Goal: Transaction & Acquisition: Purchase product/service

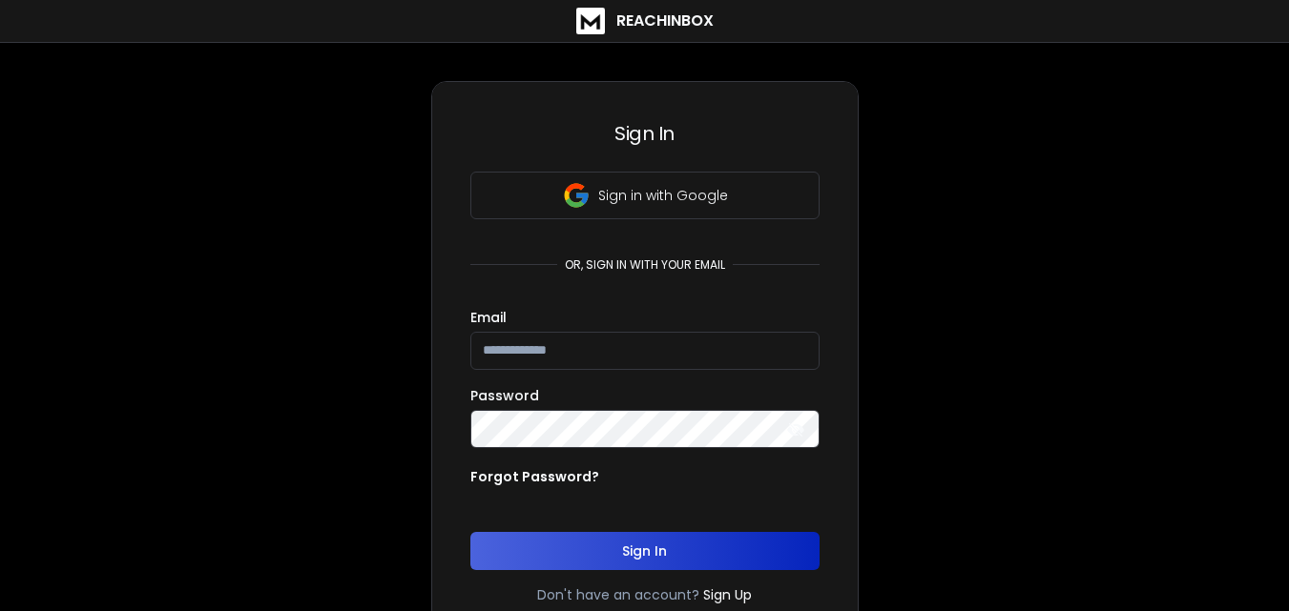
click at [642, 355] on input "email" at bounding box center [644, 351] width 349 height 38
paste input "**********"
type input "**********"
click at [802, 434] on icon at bounding box center [795, 430] width 17 height 17
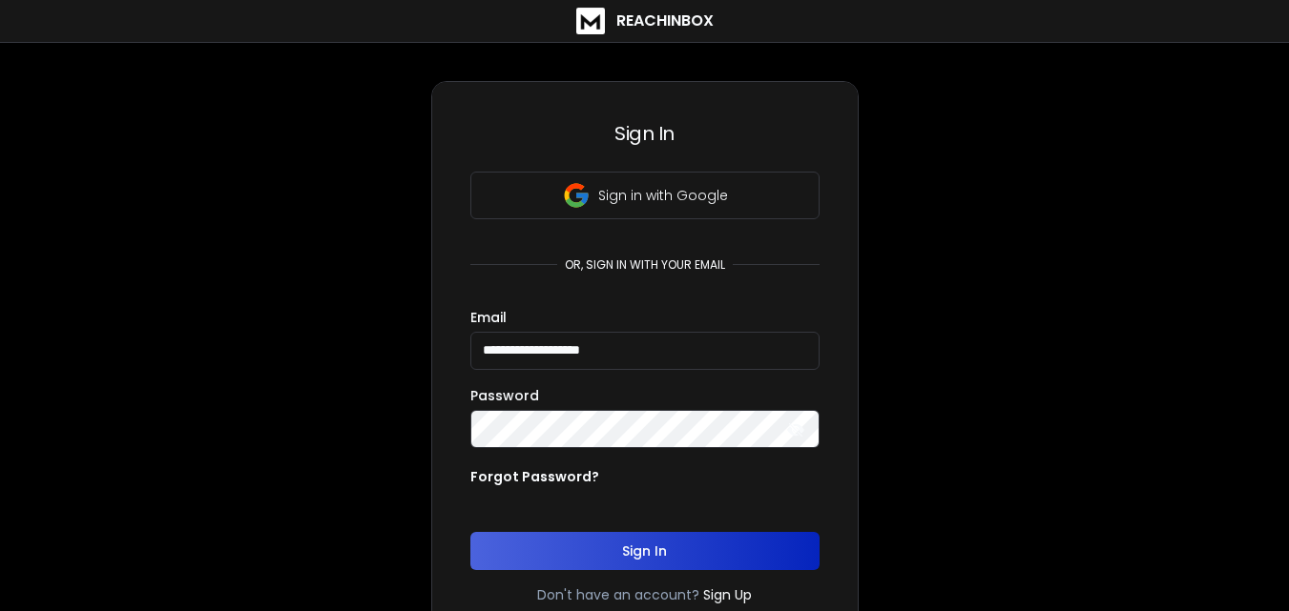
click at [645, 554] on button "Sign In" at bounding box center [644, 551] width 349 height 38
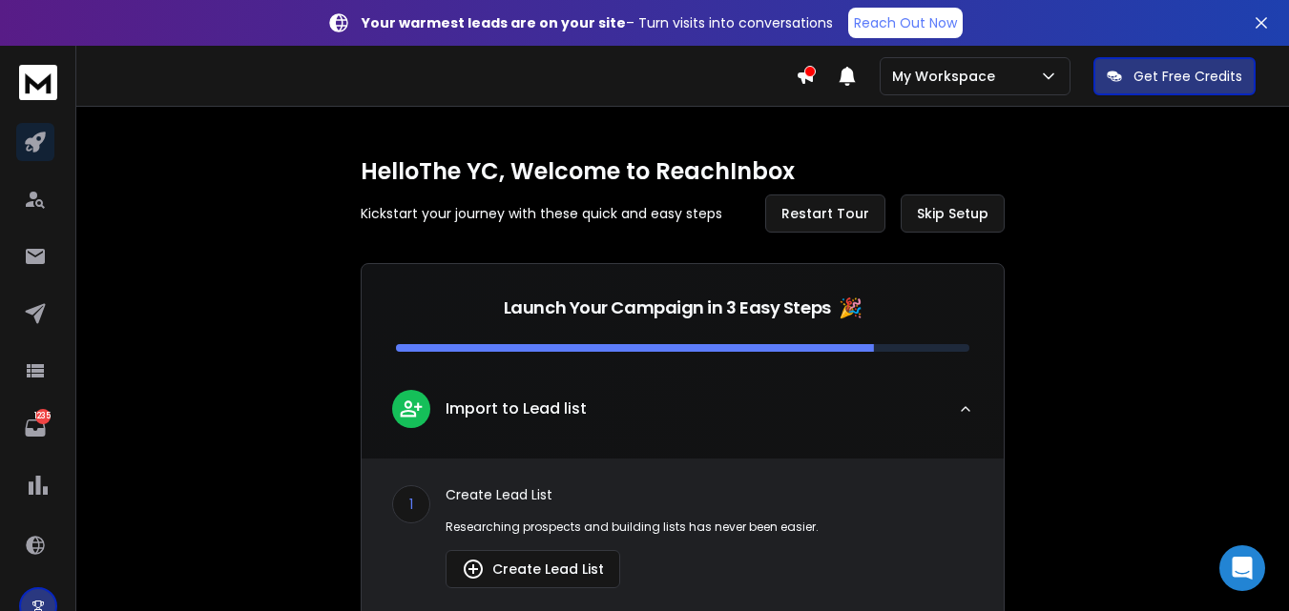
click at [1264, 23] on icon at bounding box center [1260, 22] width 17 height 17
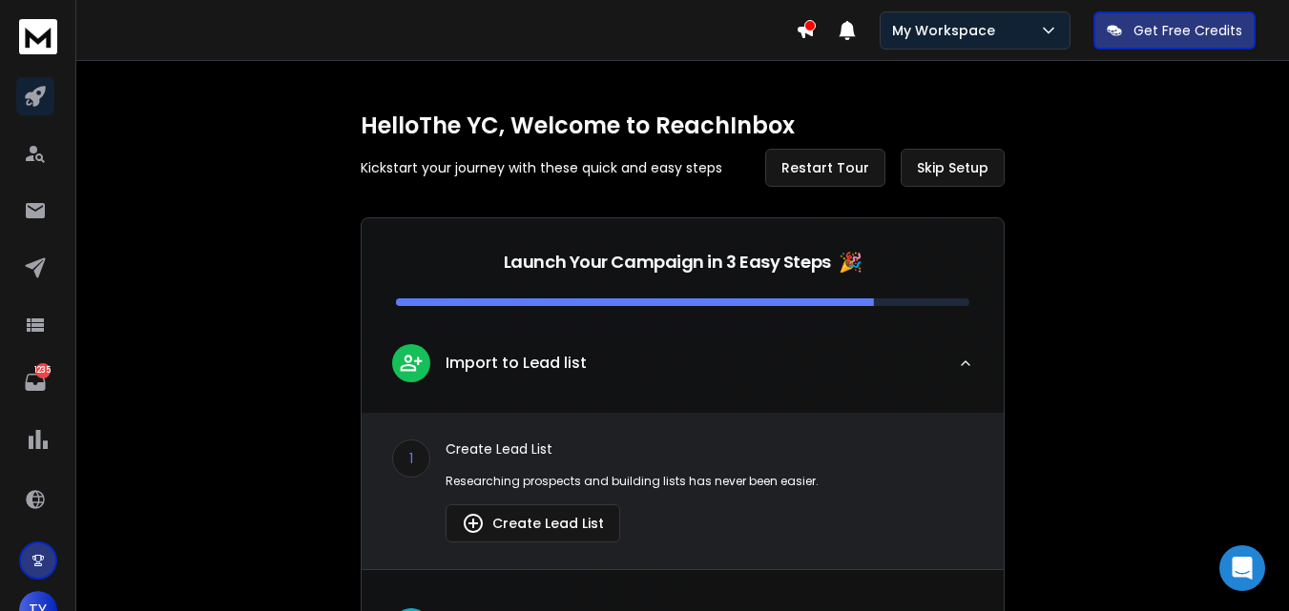
click at [1048, 30] on icon "button" at bounding box center [1048, 30] width 10 height 5
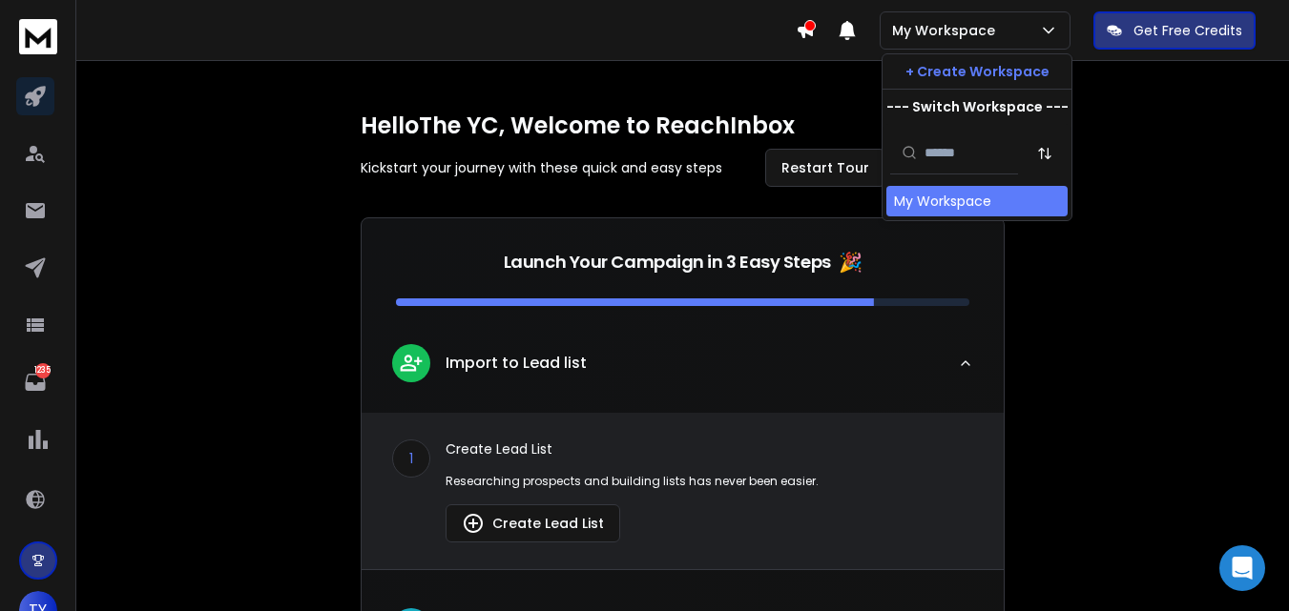
click at [1241, 167] on div "Hello The YC , Welcome to ReachInbox Kickstart your journey with these quick an…" at bounding box center [682, 448] width 1151 height 736
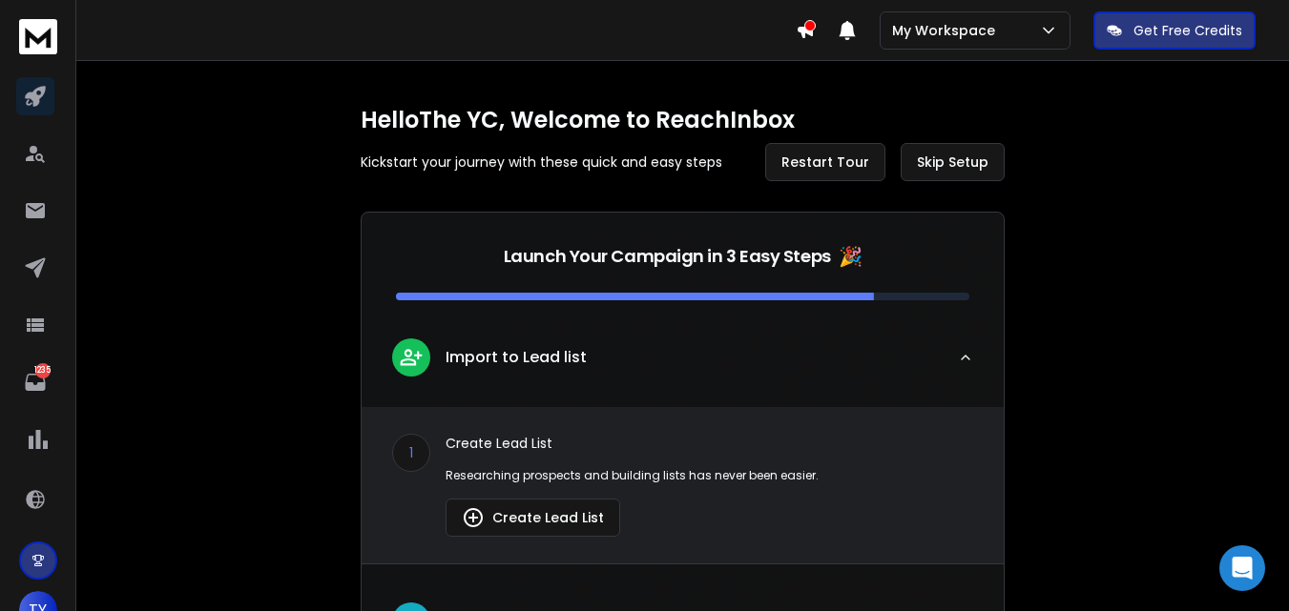
scroll to position [224, 0]
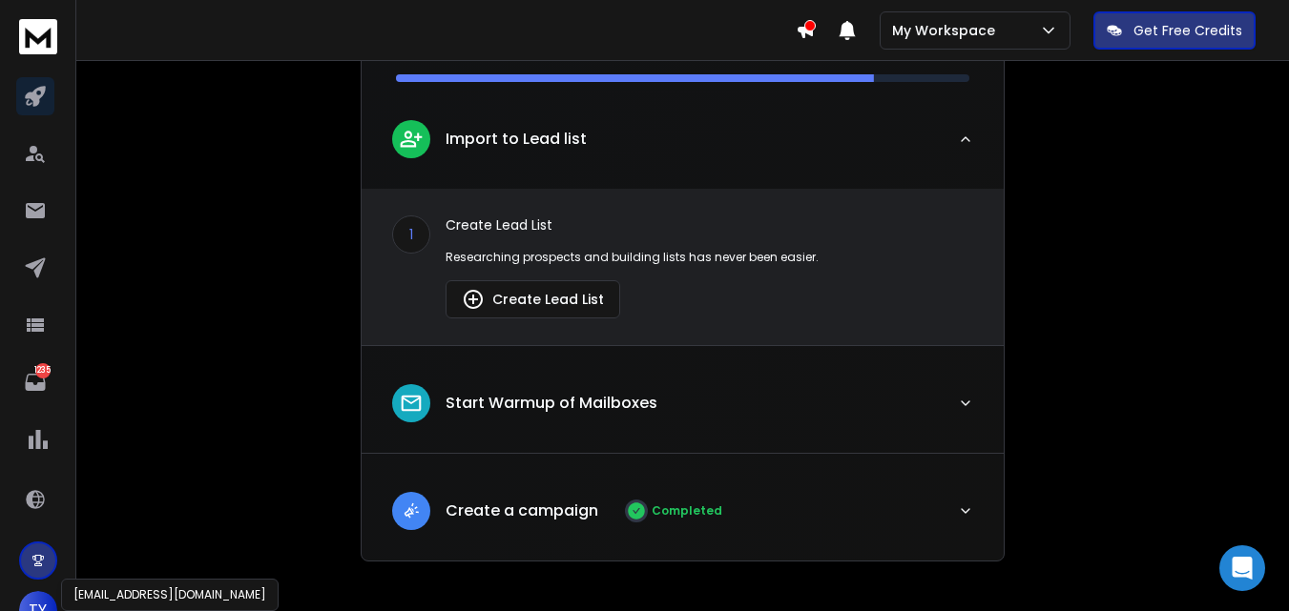
click at [47, 598] on span "TY" at bounding box center [38, 610] width 38 height 38
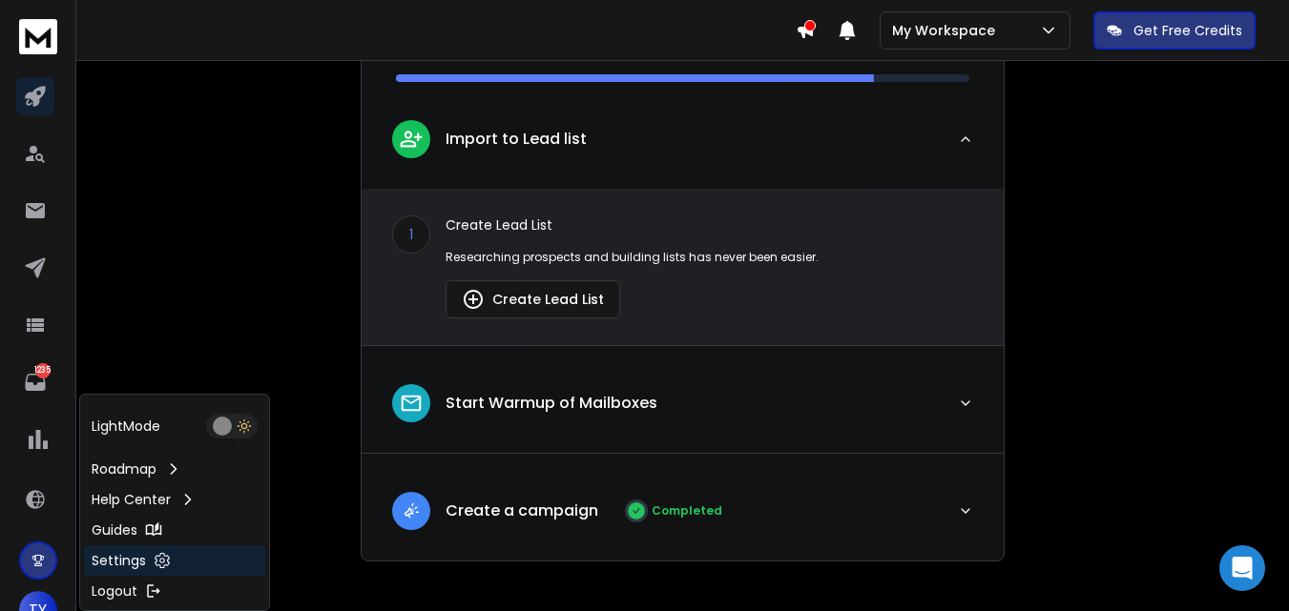
click at [114, 552] on p "Settings" at bounding box center [119, 560] width 54 height 19
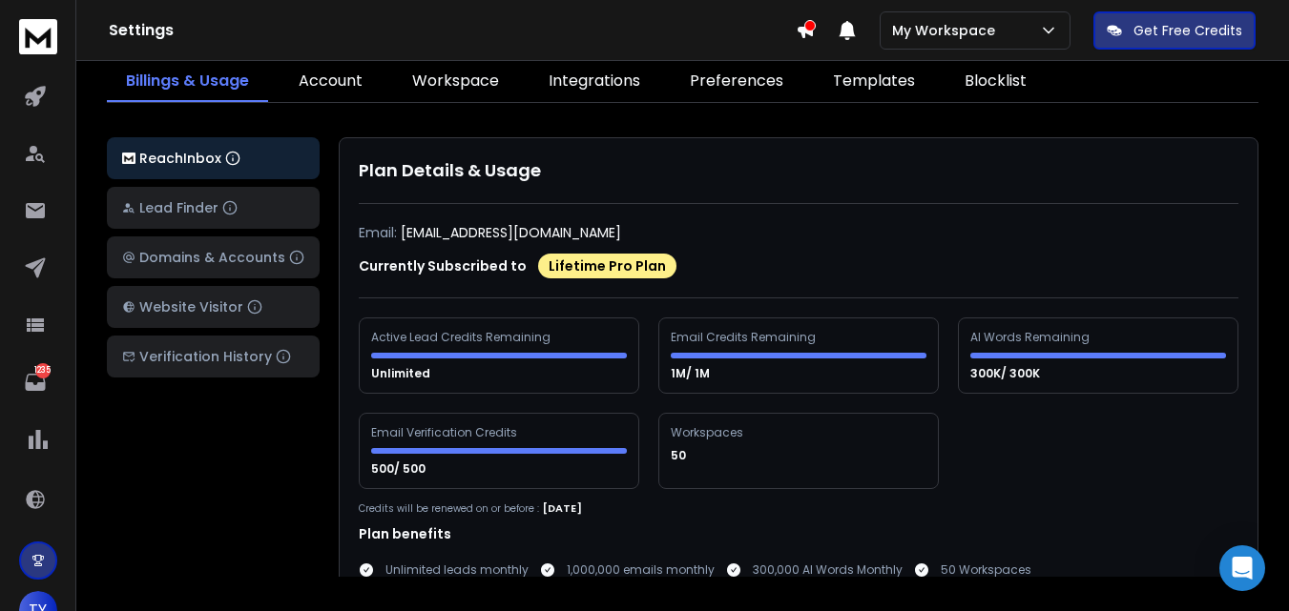
click at [352, 82] on link "Account" at bounding box center [330, 82] width 102 height 40
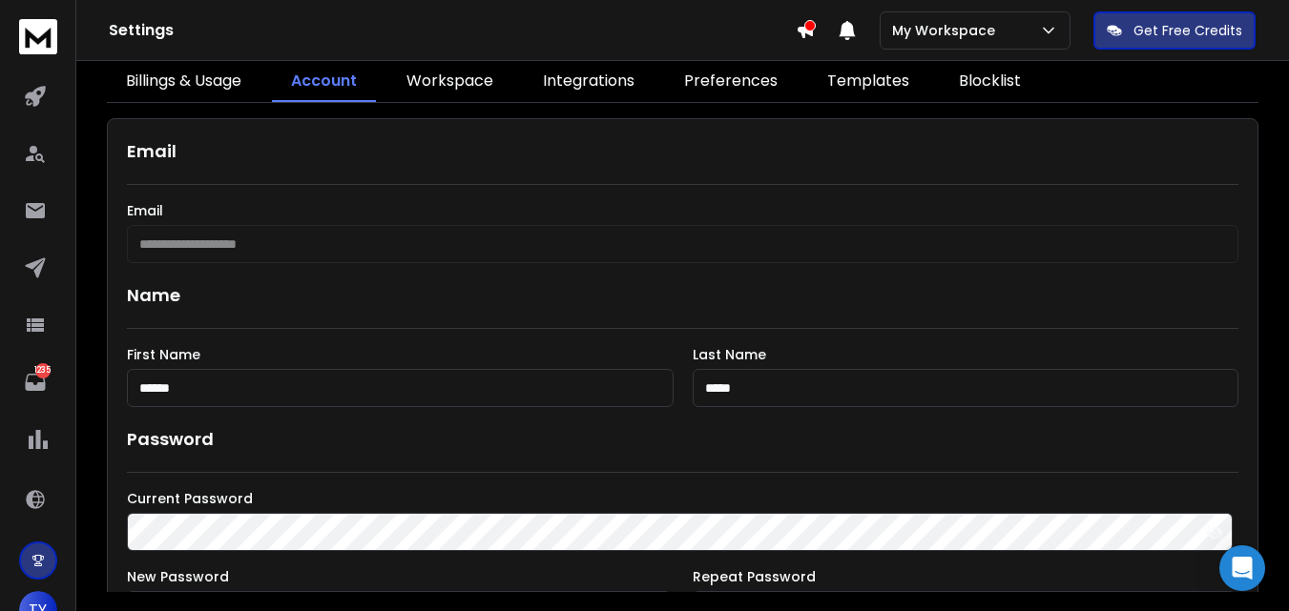
click at [446, 81] on link "Workspace" at bounding box center [449, 82] width 125 height 40
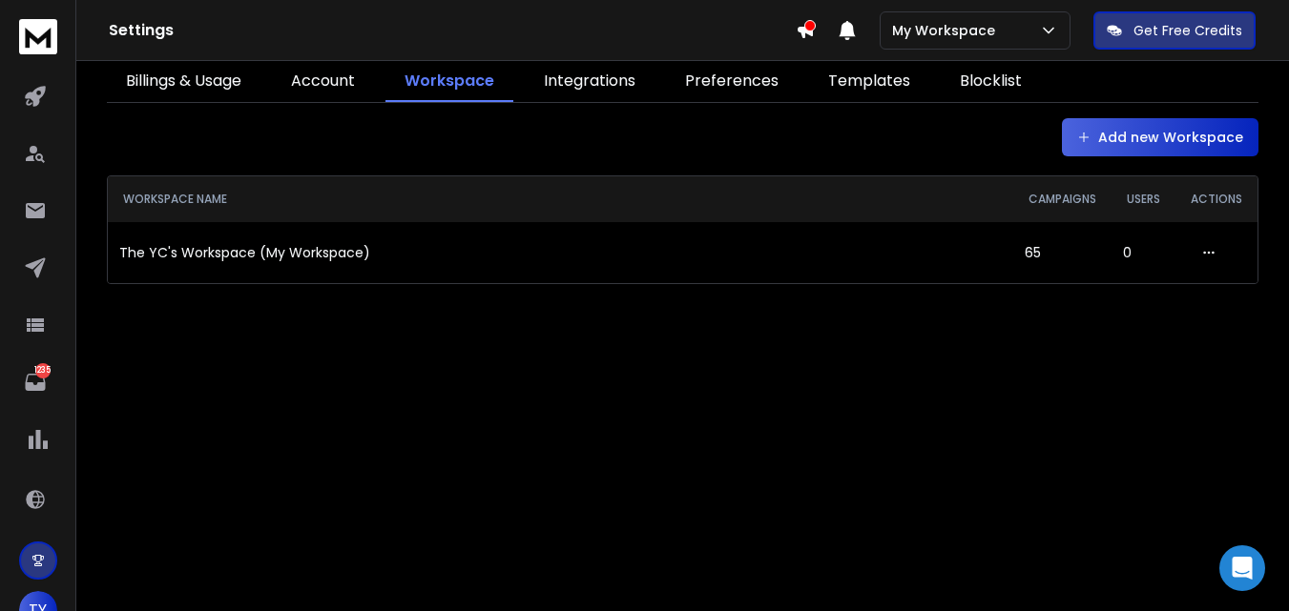
click at [609, 83] on link "Integrations" at bounding box center [590, 82] width 130 height 40
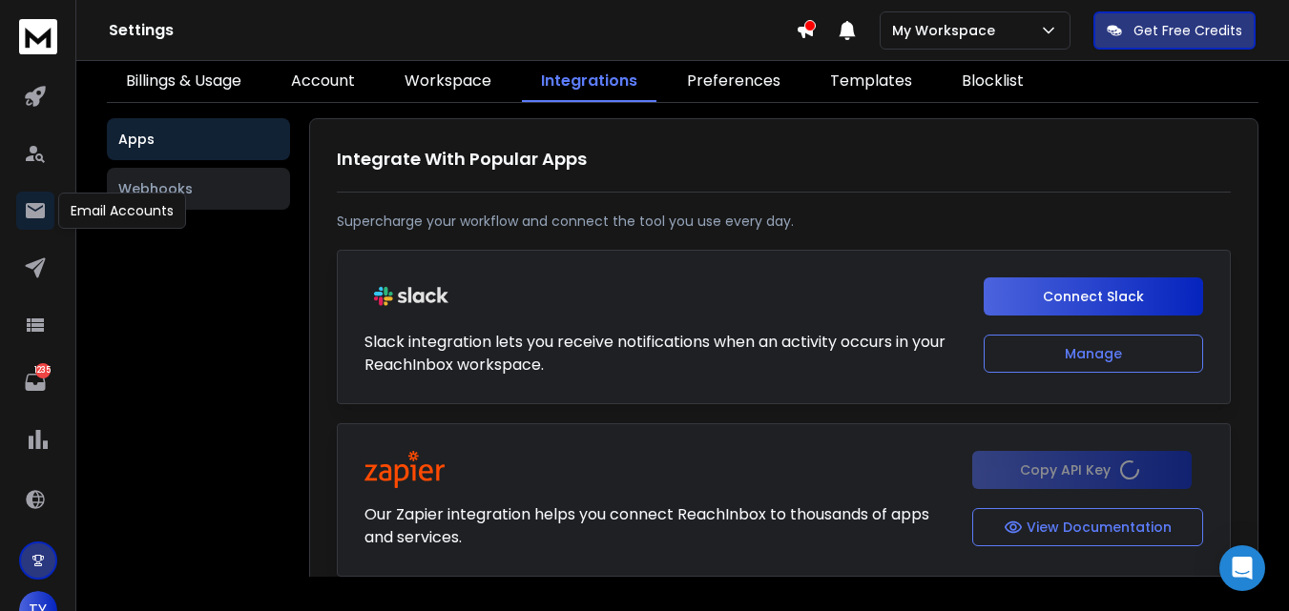
click at [34, 219] on icon at bounding box center [35, 210] width 23 height 23
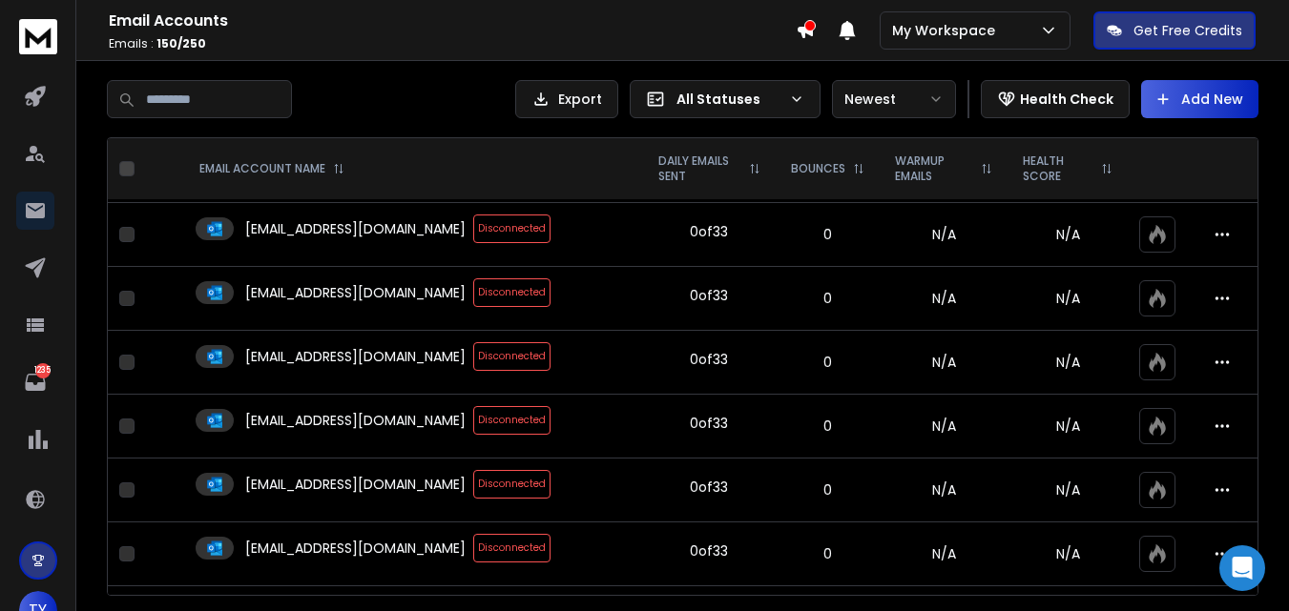
scroll to position [9266, 0]
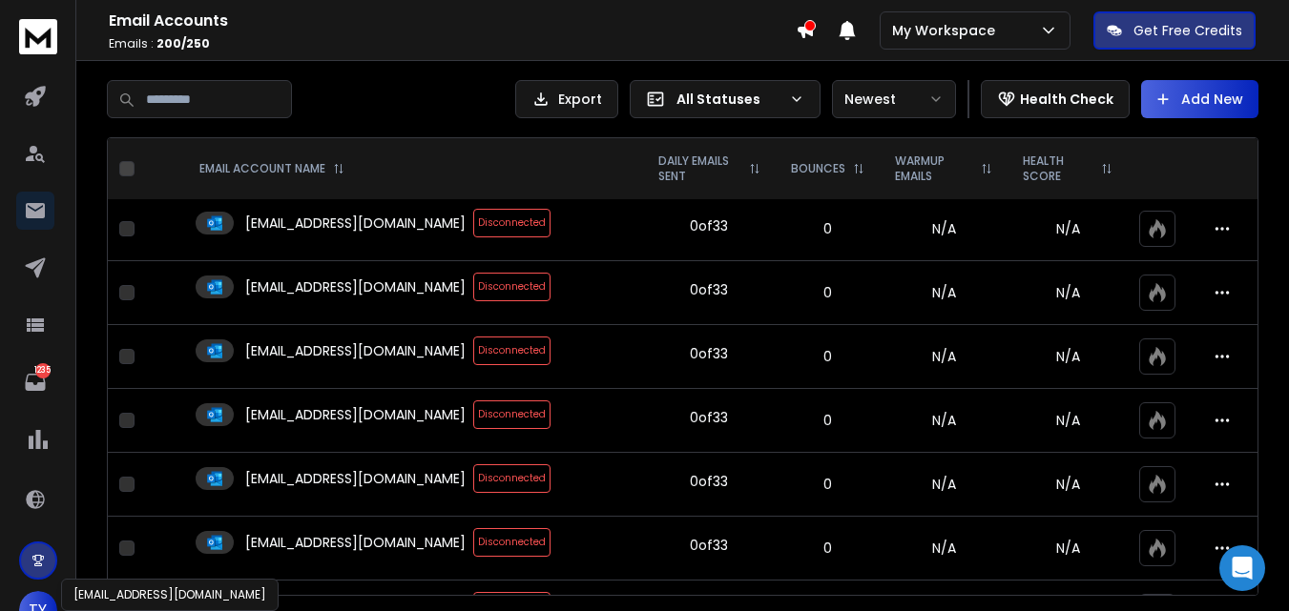
click at [38, 598] on span "TY" at bounding box center [38, 610] width 38 height 38
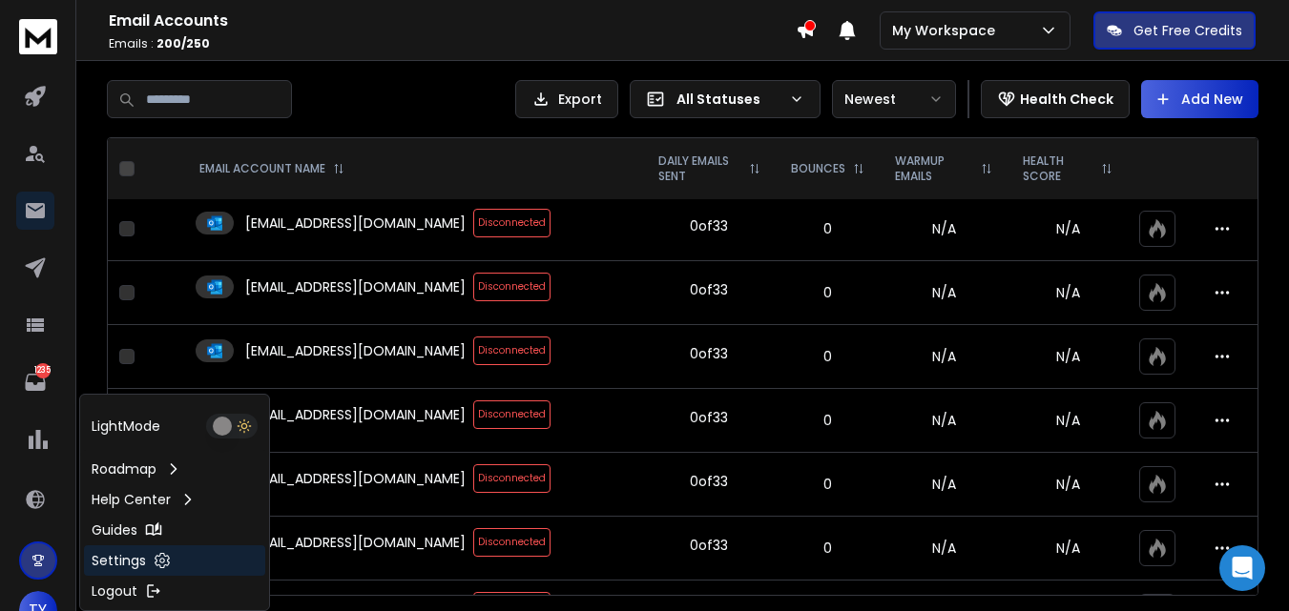
click at [109, 565] on p "Settings" at bounding box center [119, 560] width 54 height 19
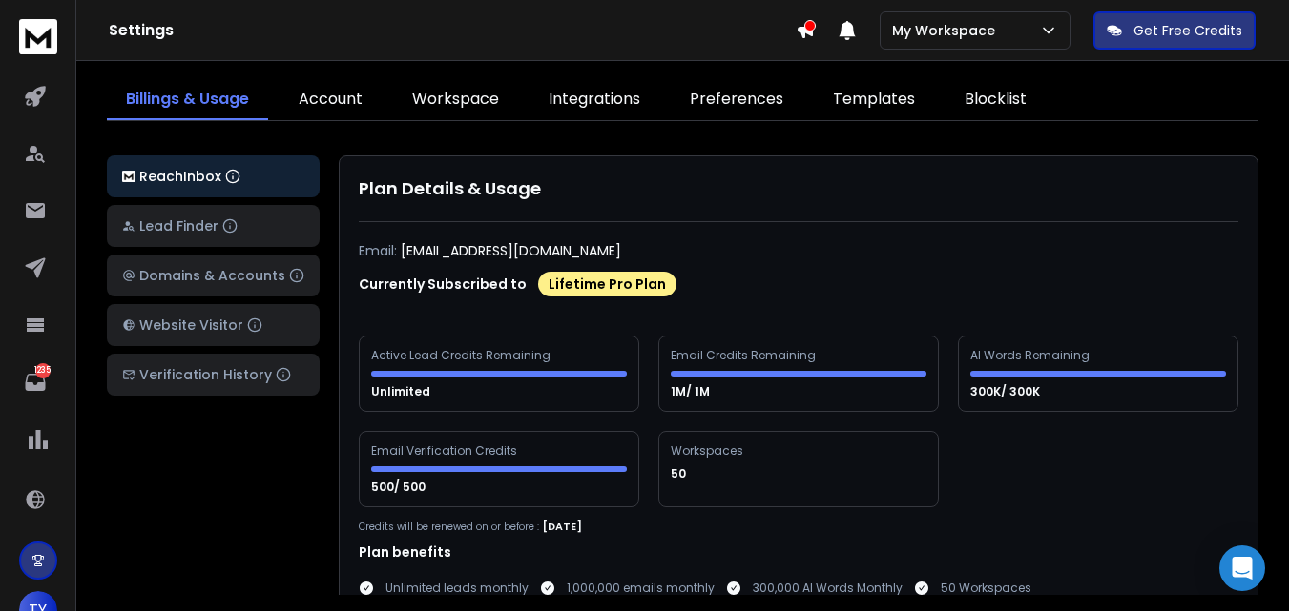
click at [163, 227] on button "Lead Finder" at bounding box center [213, 226] width 213 height 42
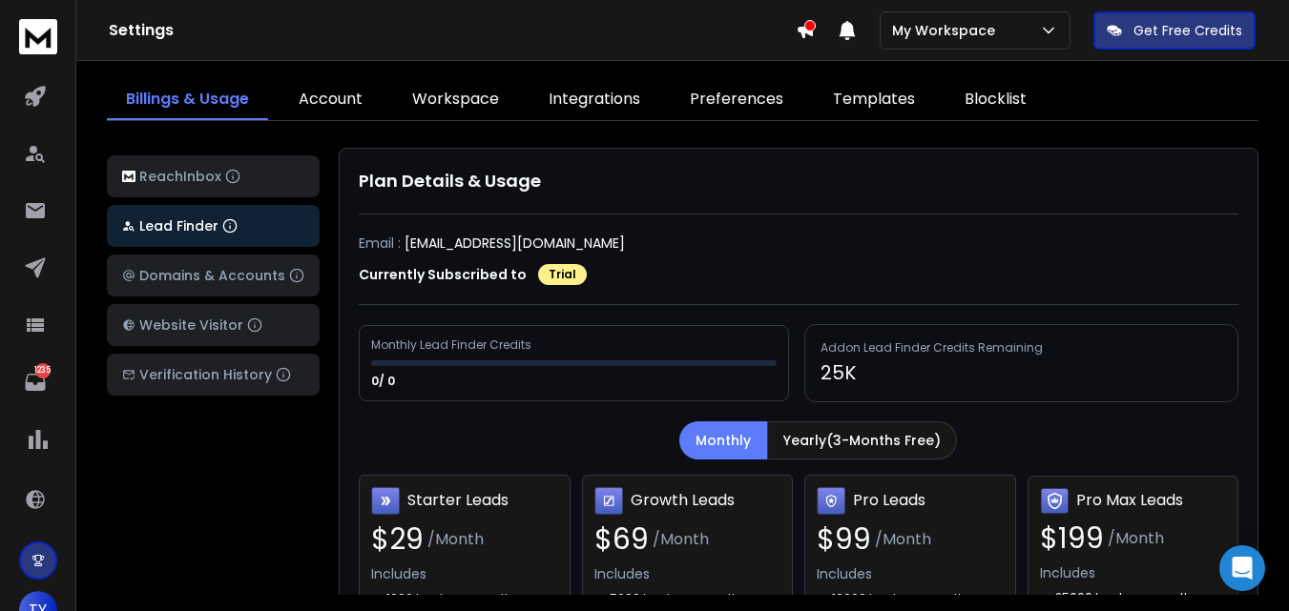
click at [942, 366] on p "25K" at bounding box center [1021, 373] width 402 height 27
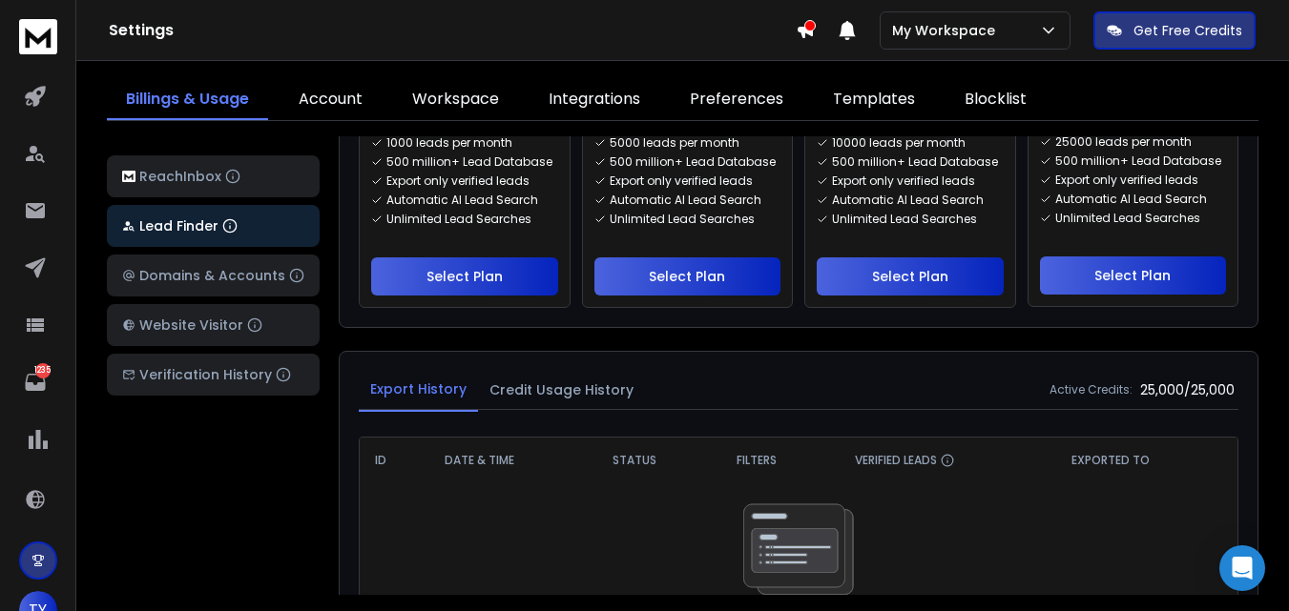
scroll to position [550, 0]
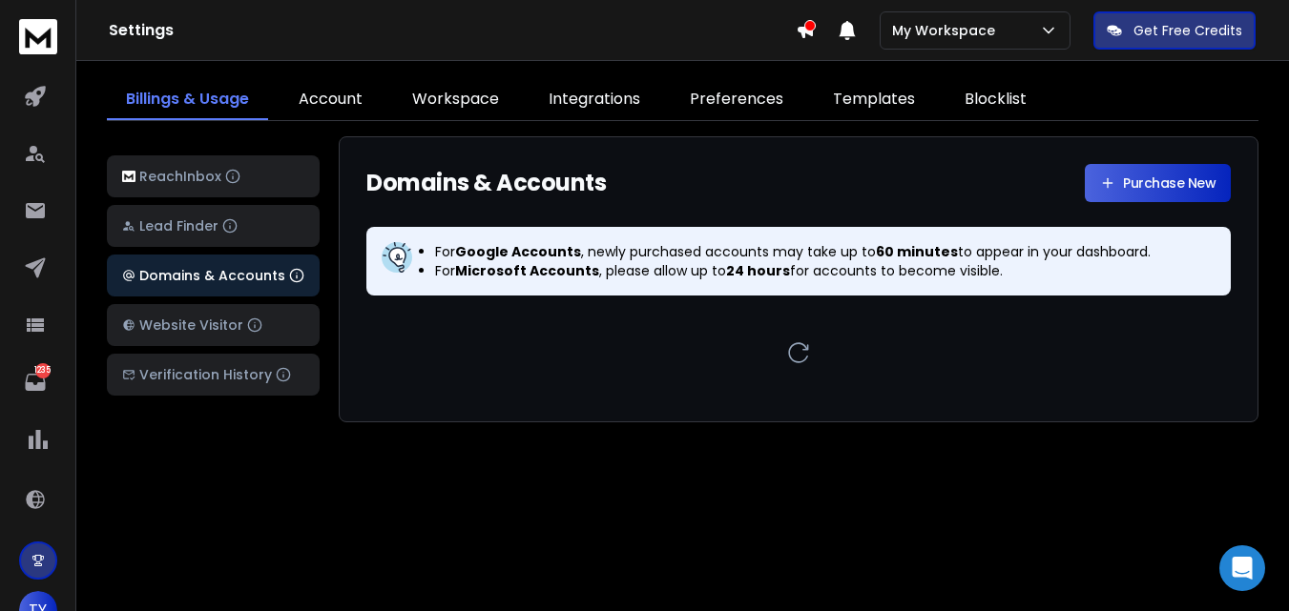
click at [180, 279] on button "Domains & Accounts" at bounding box center [213, 276] width 213 height 42
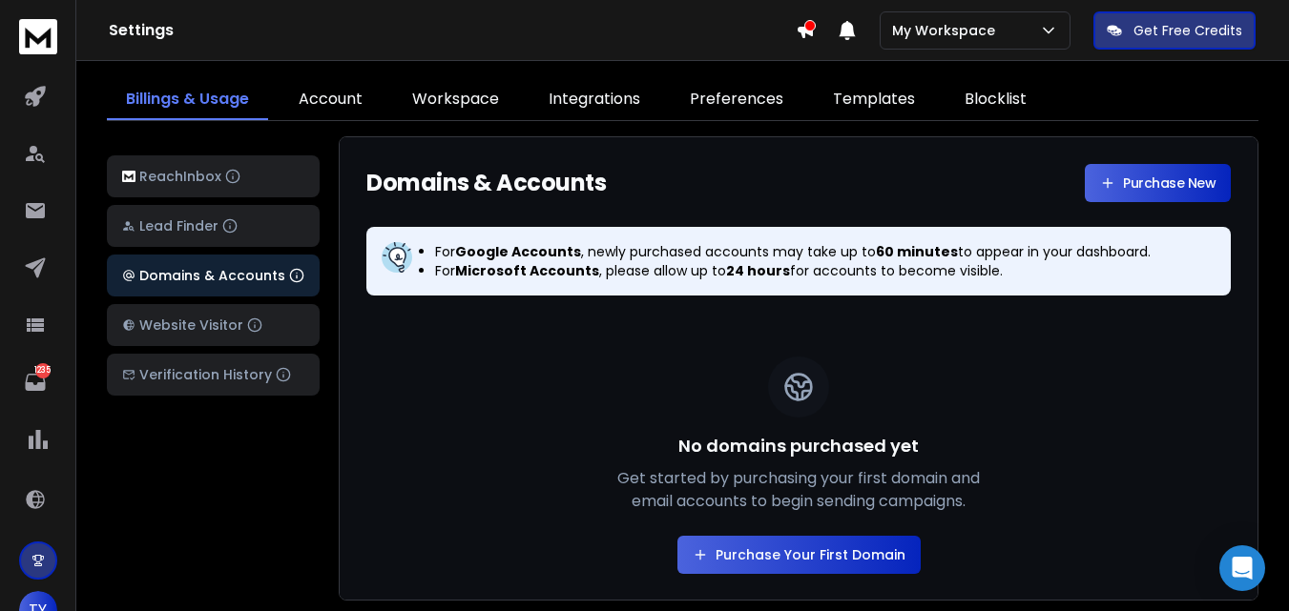
click at [177, 324] on button "Website Visitor" at bounding box center [213, 325] width 213 height 42
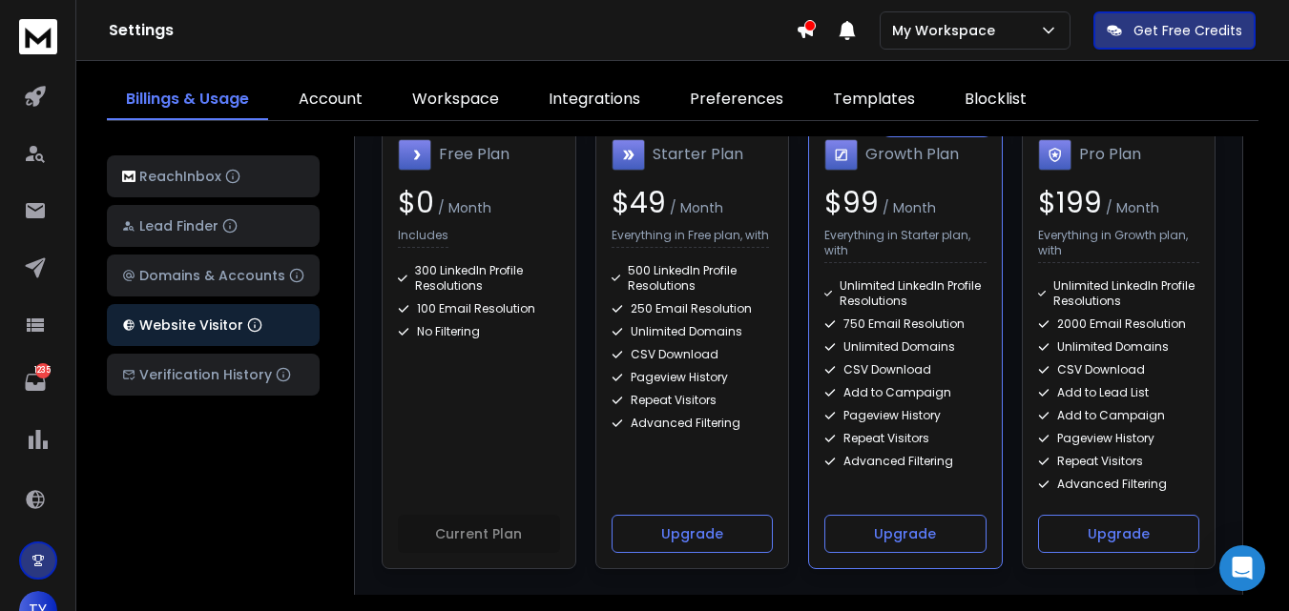
scroll to position [382, 0]
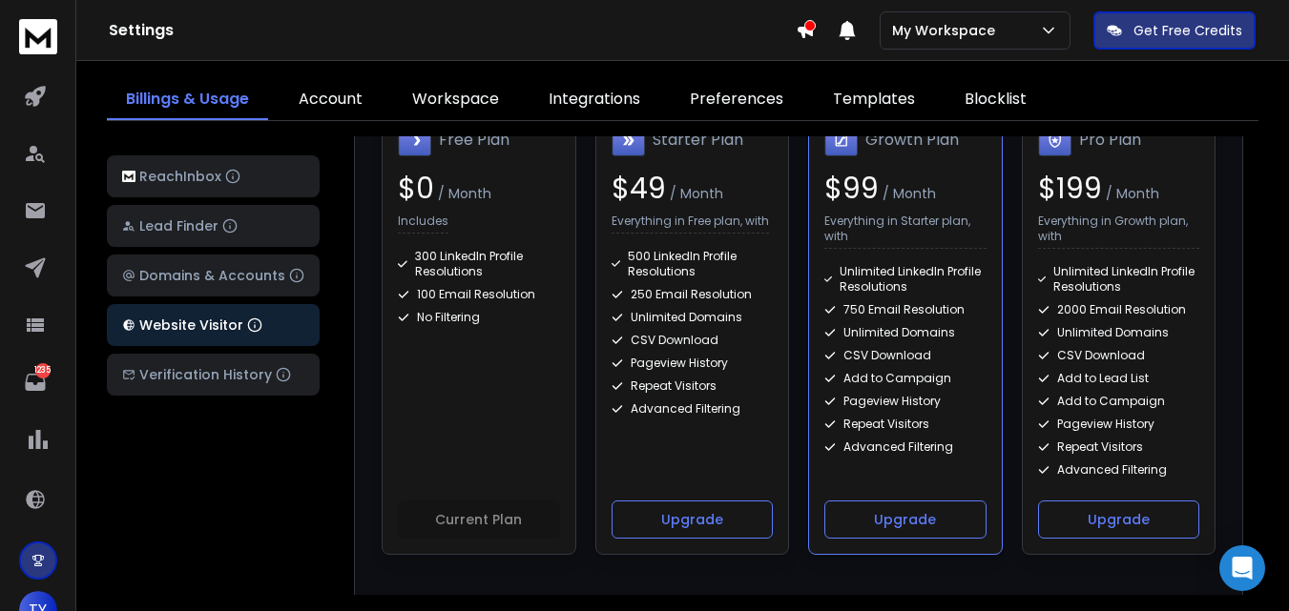
click at [198, 370] on button "Verification History" at bounding box center [213, 375] width 213 height 42
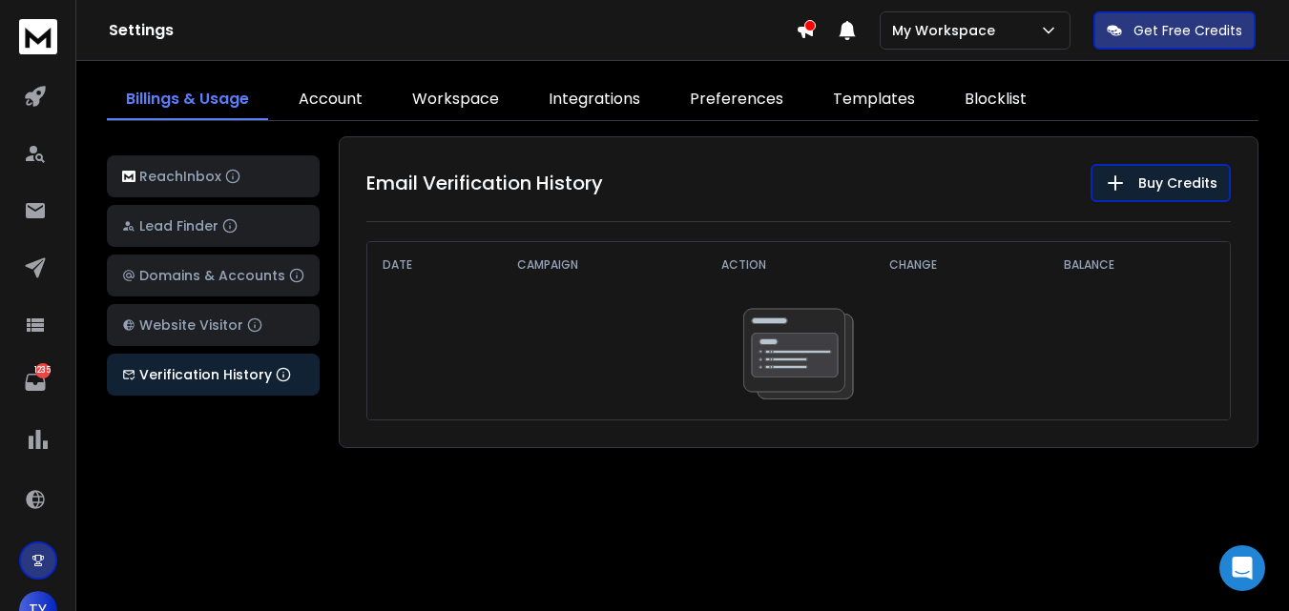
click at [1144, 189] on p "Buy Credits" at bounding box center [1177, 183] width 79 height 19
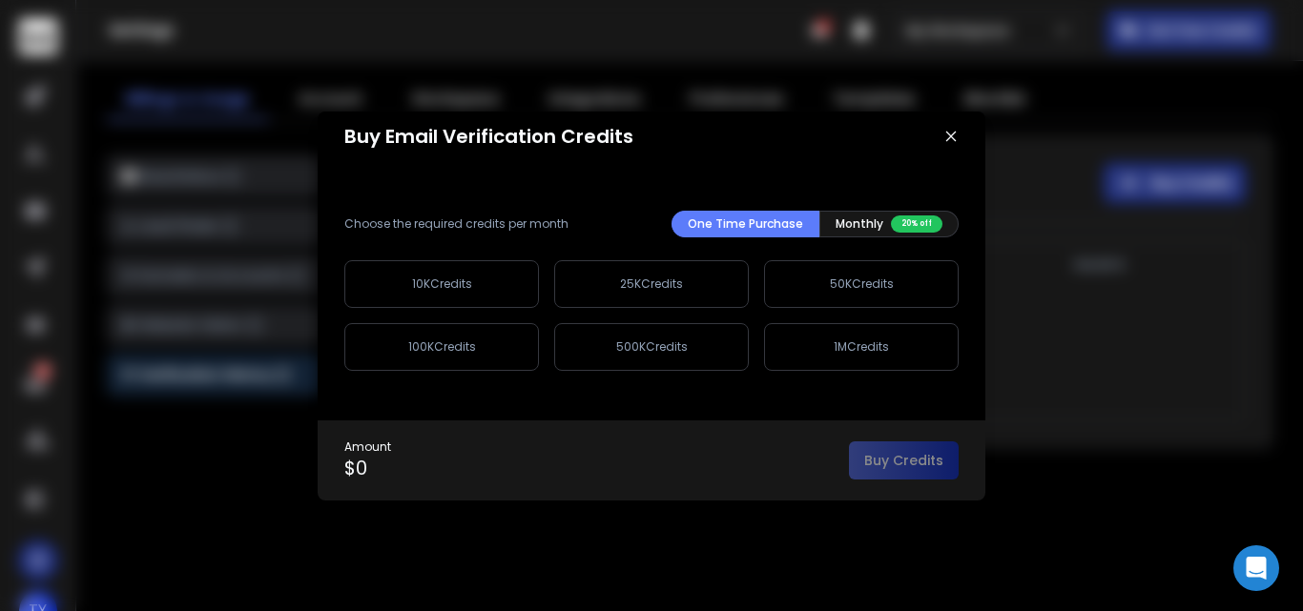
click at [858, 340] on p "1M Credits" at bounding box center [861, 347] width 132 height 15
click at [860, 340] on button "1M Credits" at bounding box center [867, 346] width 15 height 15
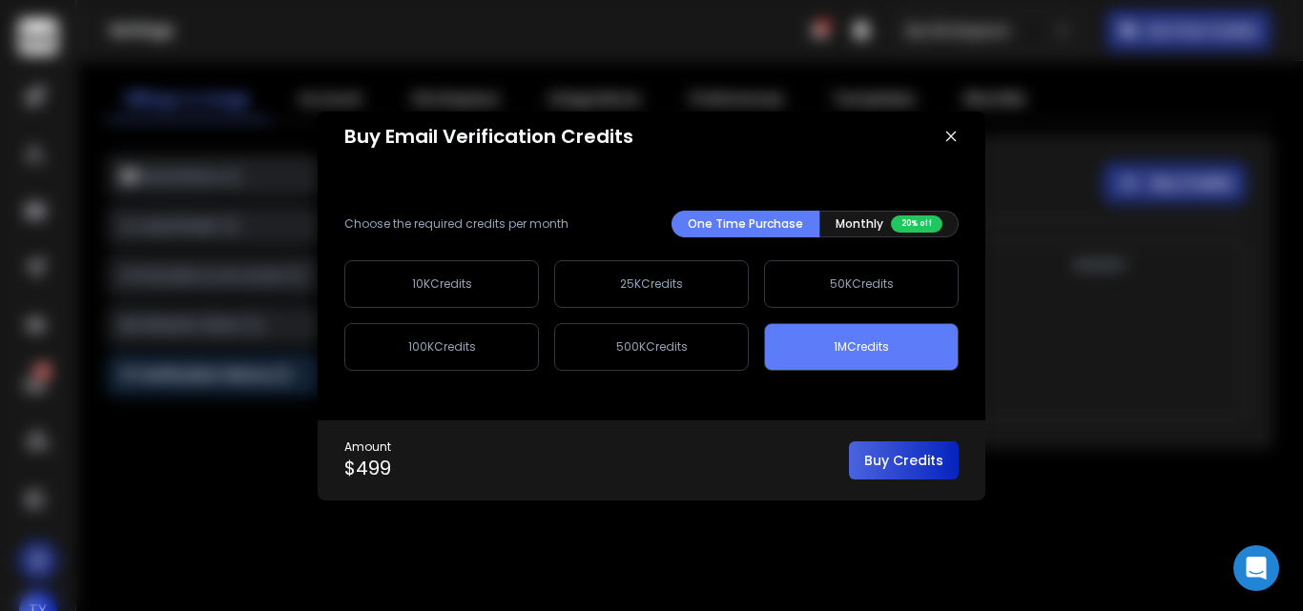
click at [429, 346] on p "100K Credits" at bounding box center [442, 347] width 132 height 15
click at [441, 346] on button "100K Credits" at bounding box center [448, 346] width 15 height 15
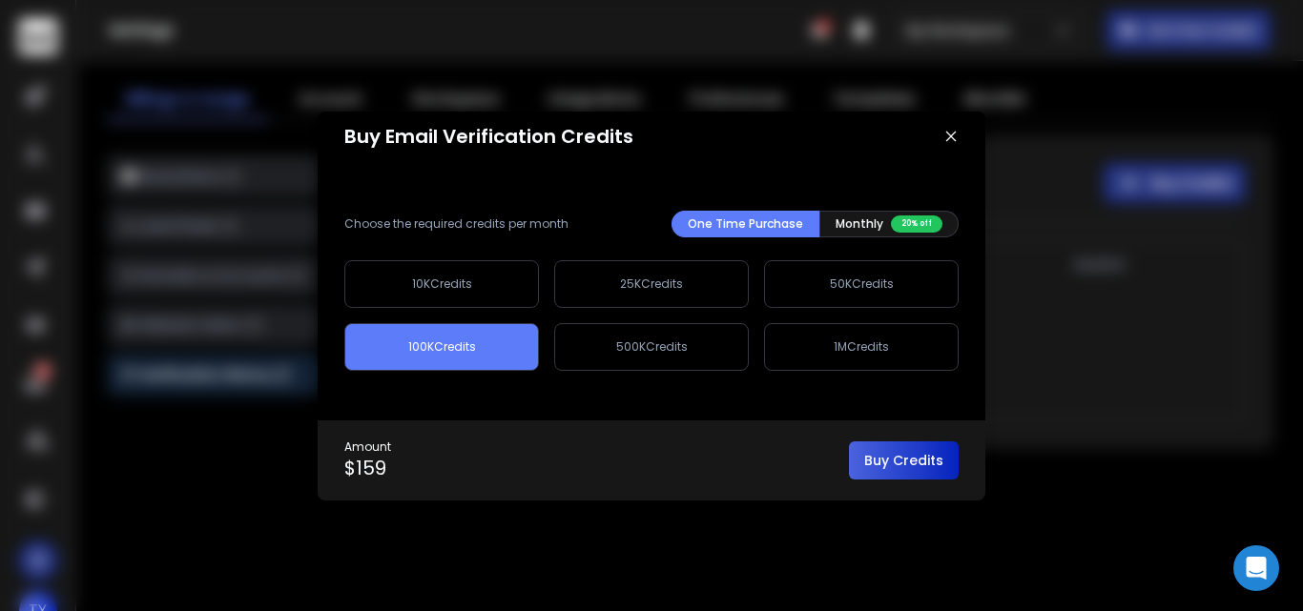
click at [464, 284] on p "10K Credits" at bounding box center [442, 284] width 132 height 15
click at [456, 284] on button "10K Credits" at bounding box center [448, 283] width 15 height 15
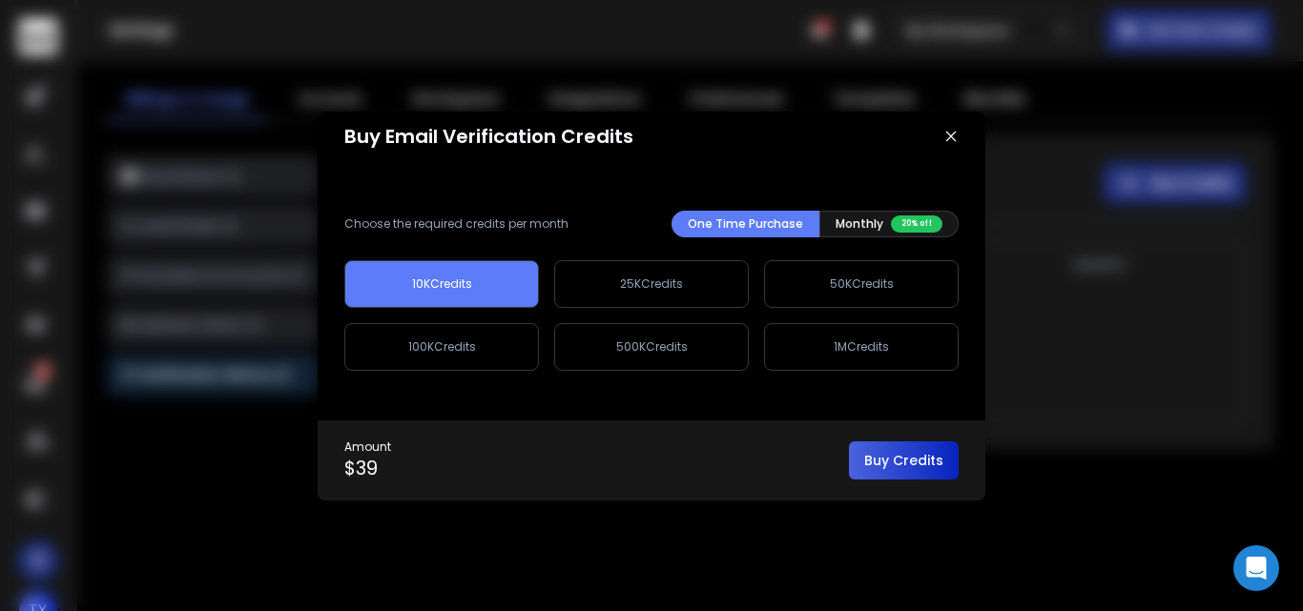
click at [949, 136] on icon at bounding box center [950, 136] width 15 height 15
